Goal: Task Accomplishment & Management: Use online tool/utility

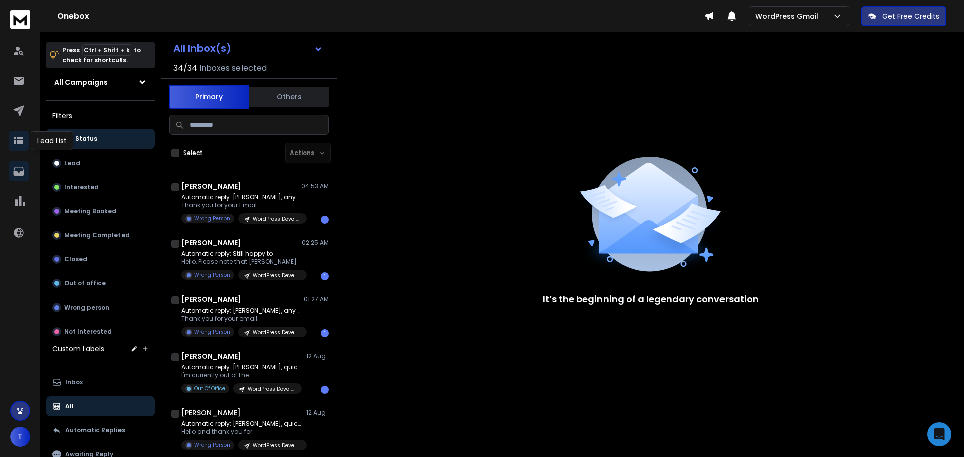
click at [15, 139] on icon at bounding box center [18, 141] width 9 height 7
click at [16, 111] on icon at bounding box center [19, 111] width 12 height 12
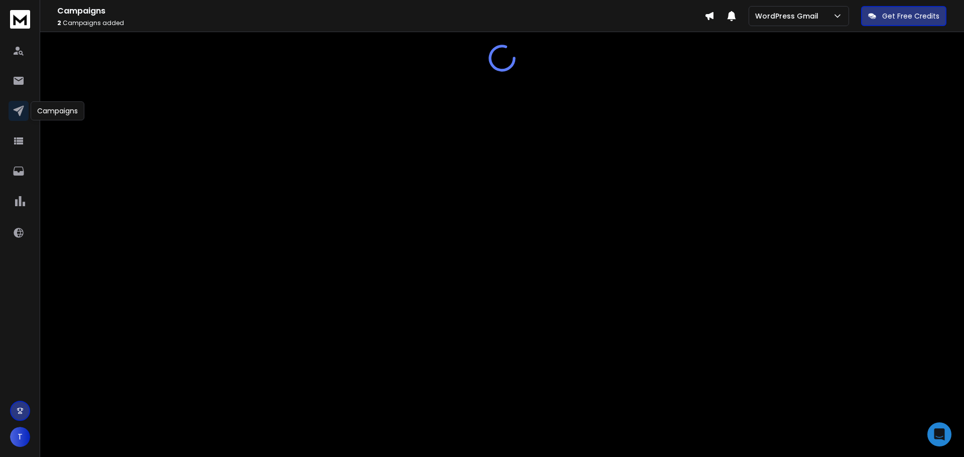
click at [22, 114] on icon at bounding box center [19, 111] width 12 height 12
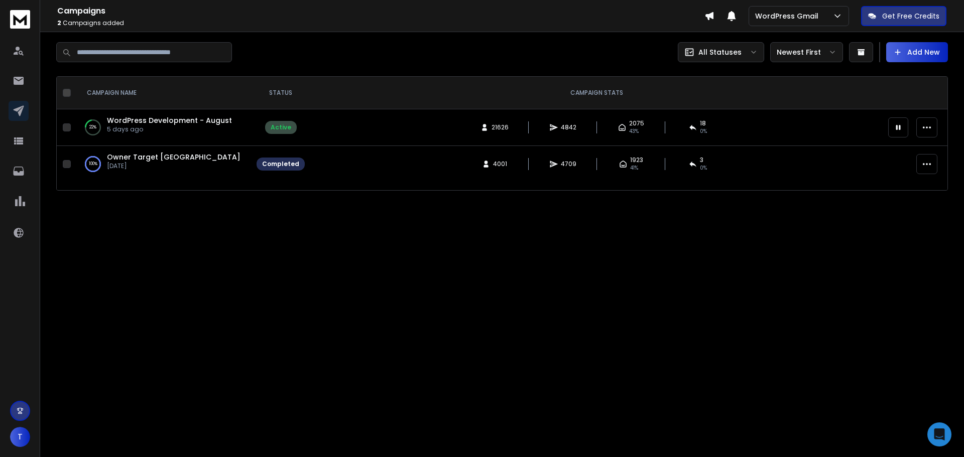
drag, startPoint x: 447, startPoint y: 241, endPoint x: 434, endPoint y: 237, distance: 13.2
click at [446, 241] on div "Get only verified leads with our AI-powered Lead Finder, starting at $22/mo Try…" at bounding box center [482, 228] width 964 height 457
click at [196, 122] on span "WordPress Development - August" at bounding box center [169, 120] width 125 height 10
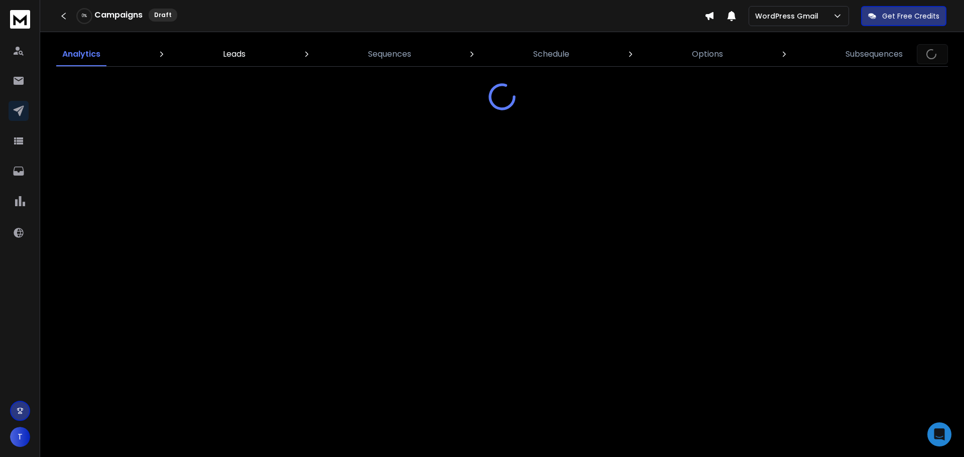
click at [249, 61] on link "Leads" at bounding box center [234, 54] width 35 height 24
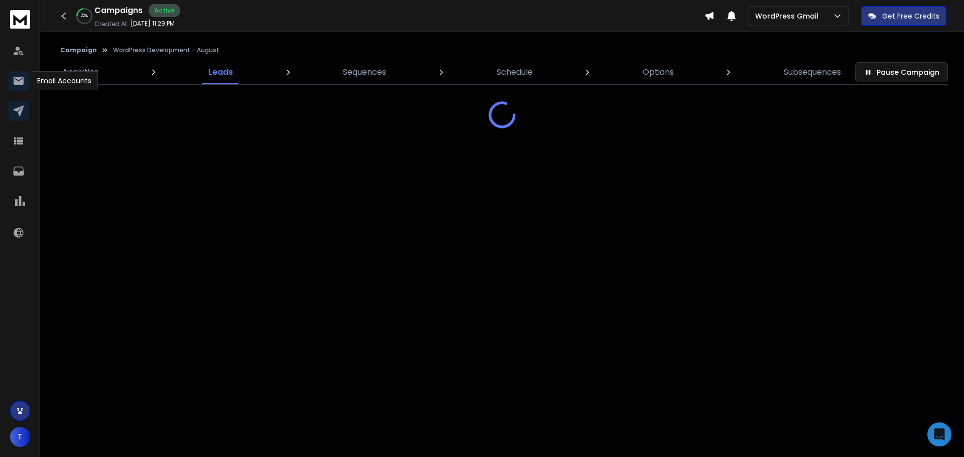
click at [9, 78] on link at bounding box center [19, 81] width 20 height 20
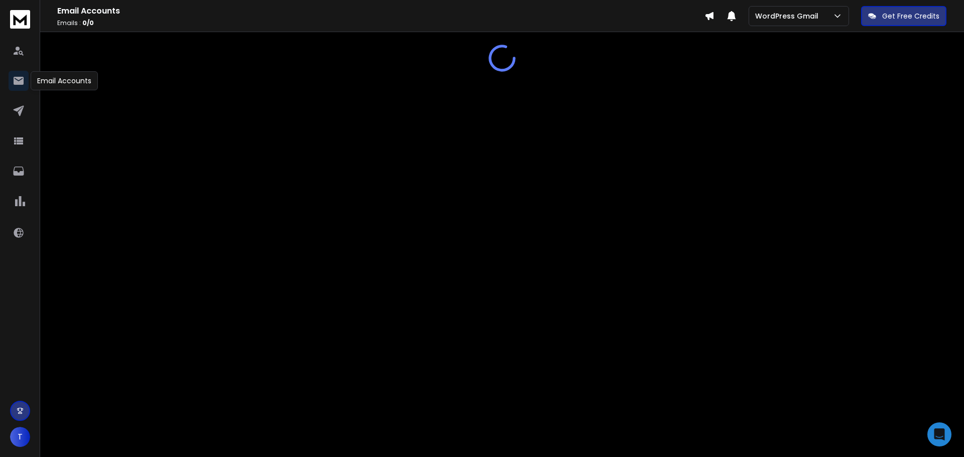
click at [11, 78] on link at bounding box center [19, 81] width 20 height 20
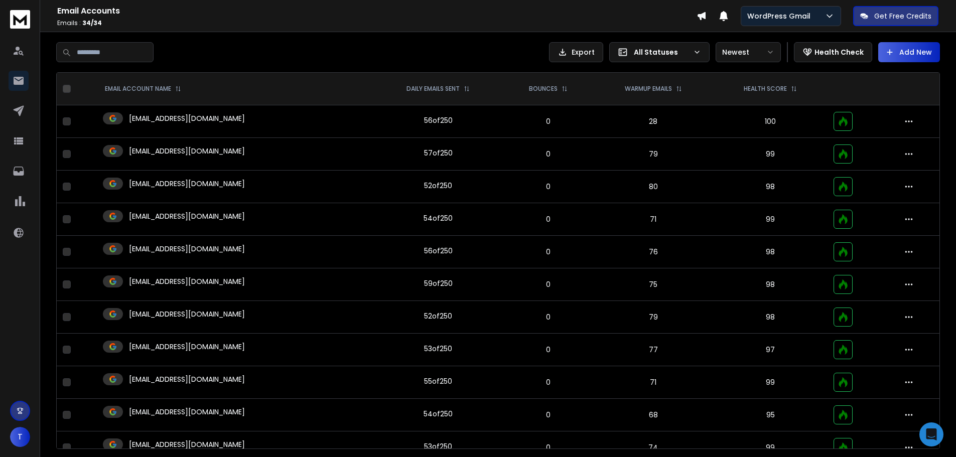
click at [779, 13] on p "WordPress Gmail" at bounding box center [780, 16] width 67 height 10
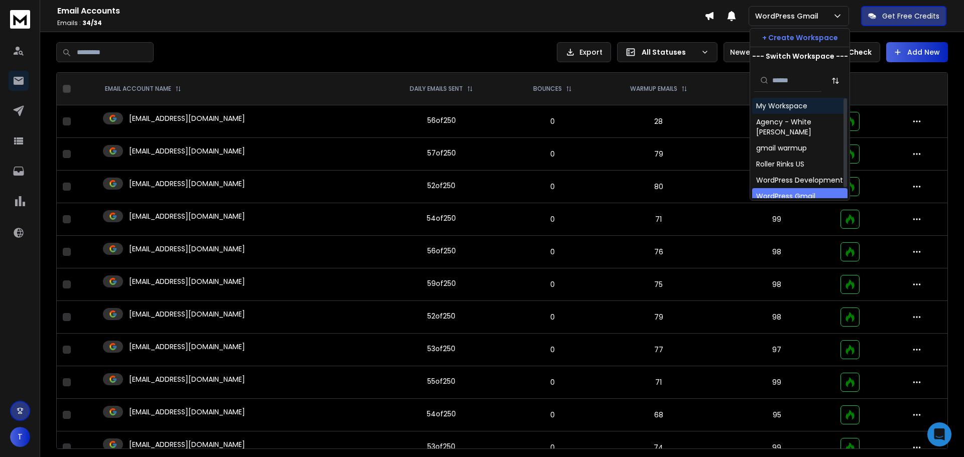
click at [793, 104] on div "My Workspace" at bounding box center [781, 106] width 51 height 10
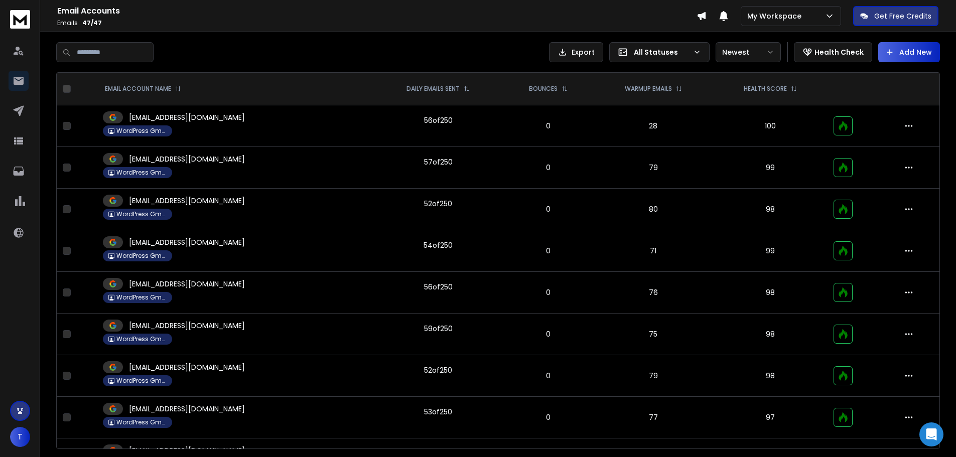
click at [912, 53] on button "Add New" at bounding box center [909, 52] width 62 height 20
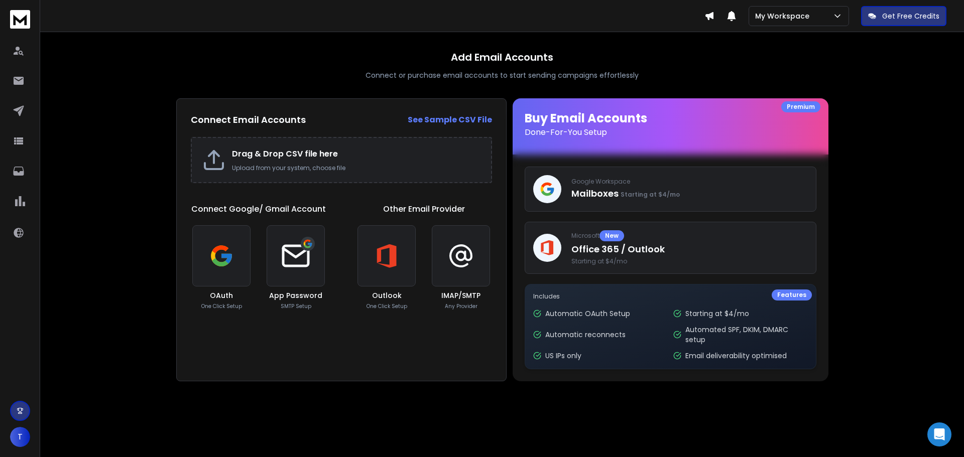
click at [297, 266] on icon at bounding box center [295, 256] width 25 height 20
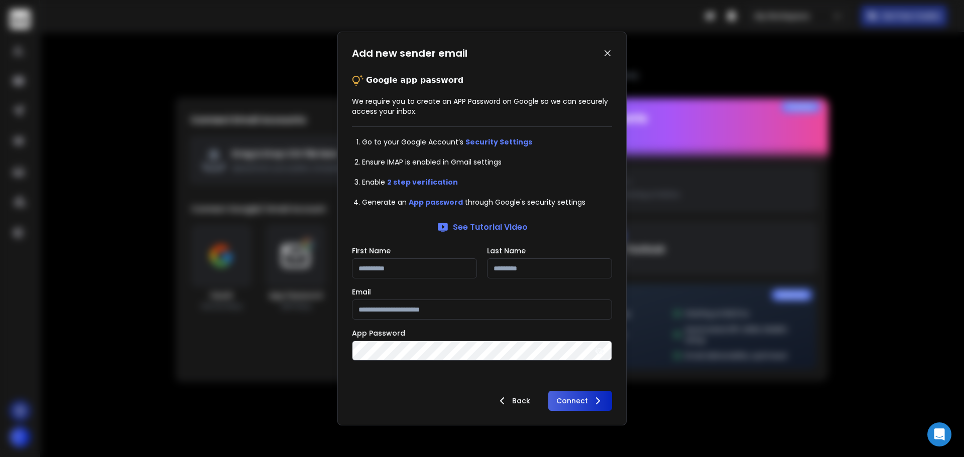
click at [614, 51] on div "Add new sender email Google app password We require you to create an APP Passwo…" at bounding box center [481, 229] width 289 height 394
click at [615, 49] on div "Add new sender email Google app password We require you to create an APP Passwo…" at bounding box center [481, 229] width 289 height 394
click at [610, 51] on icon at bounding box center [607, 53] width 6 height 6
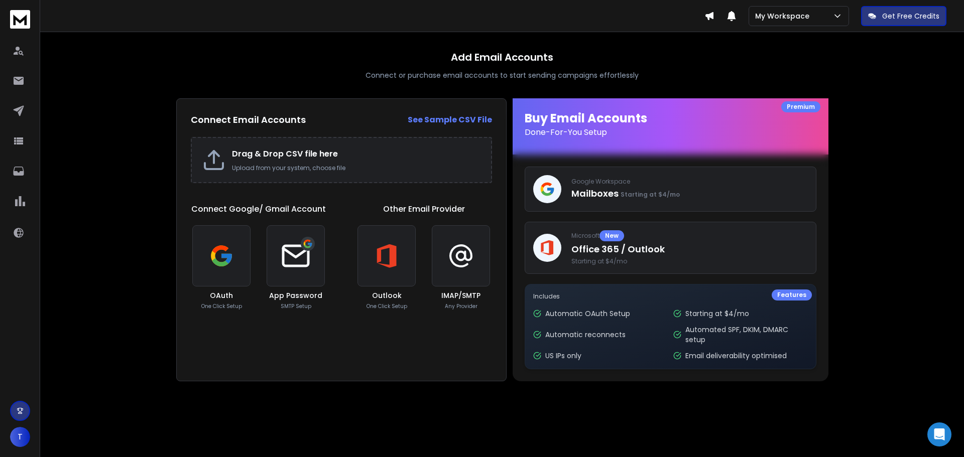
click at [329, 156] on h2 "Drag & Drop CSV file here" at bounding box center [356, 154] width 249 height 12
type input "**********"
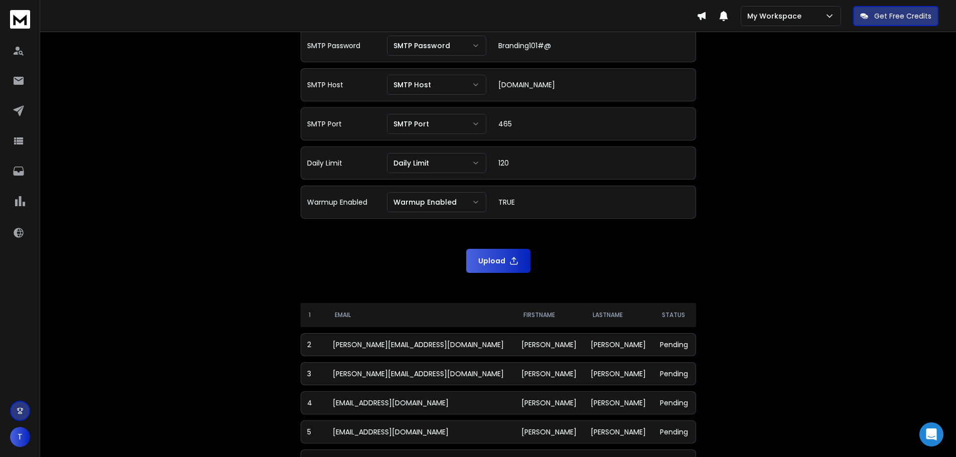
scroll to position [703, 0]
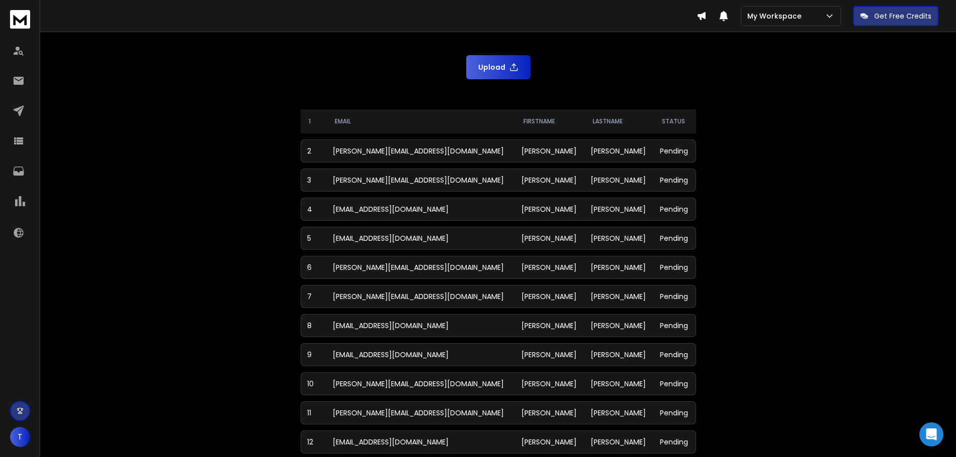
click at [491, 67] on p "Upload" at bounding box center [491, 67] width 27 height 10
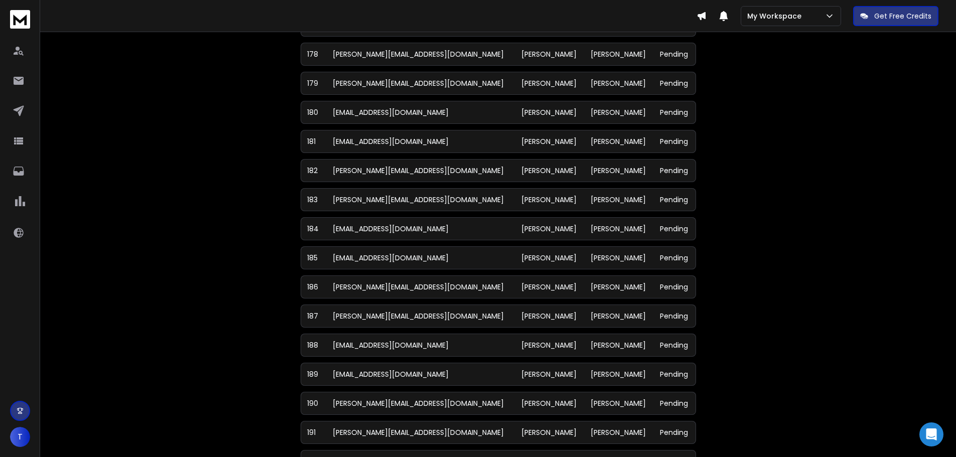
scroll to position [5672, 0]
